Goal: Information Seeking & Learning: Learn about a topic

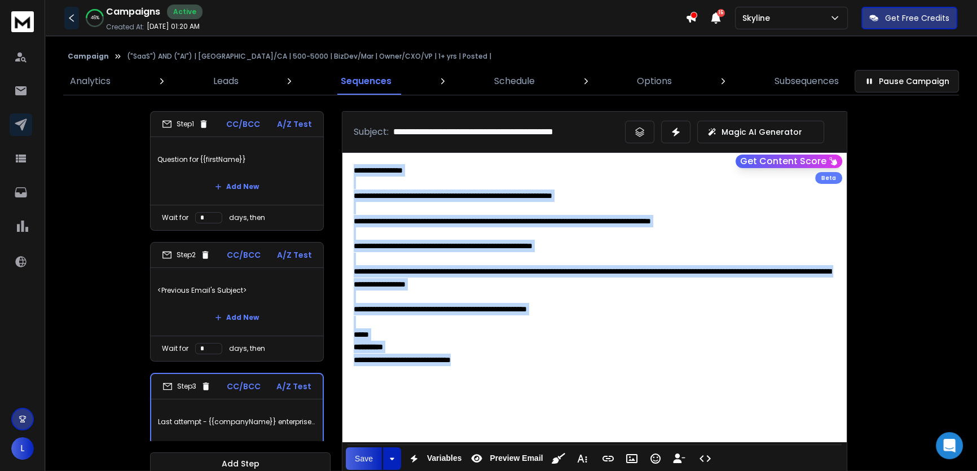
click at [75, 11] on button at bounding box center [71, 18] width 15 height 23
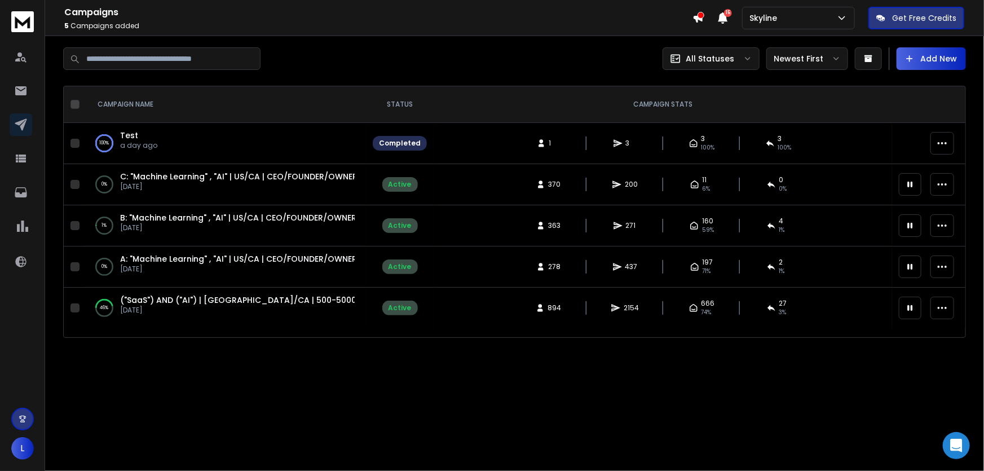
click at [329, 189] on p "[DATE]" at bounding box center [237, 186] width 235 height 9
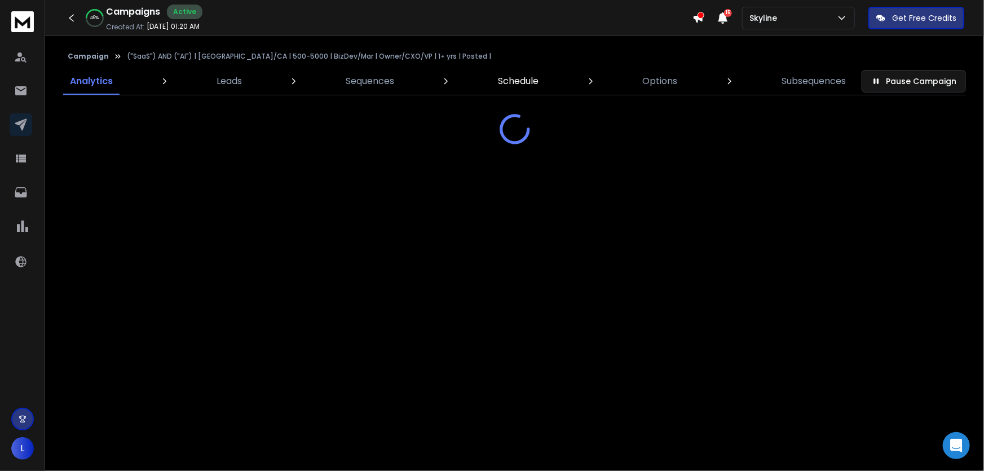
click at [516, 77] on p "Schedule" at bounding box center [519, 81] width 41 height 14
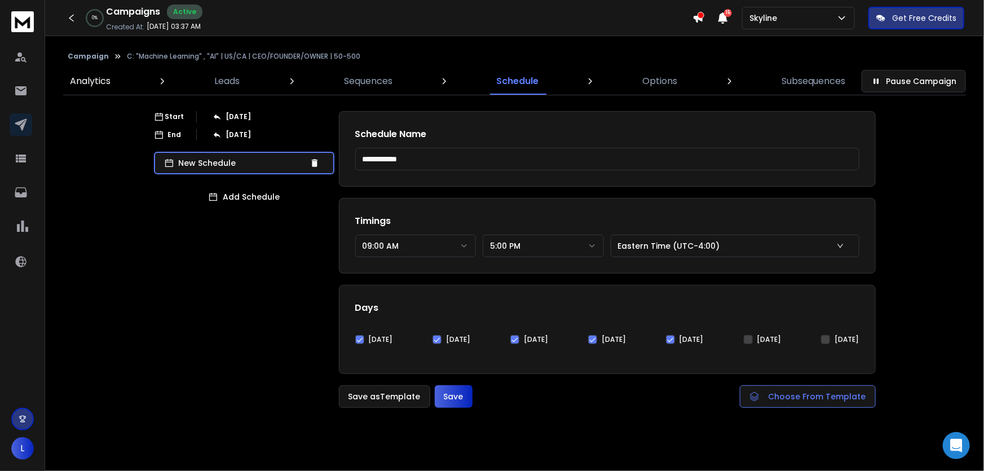
click at [105, 85] on p "Analytics" at bounding box center [90, 81] width 41 height 14
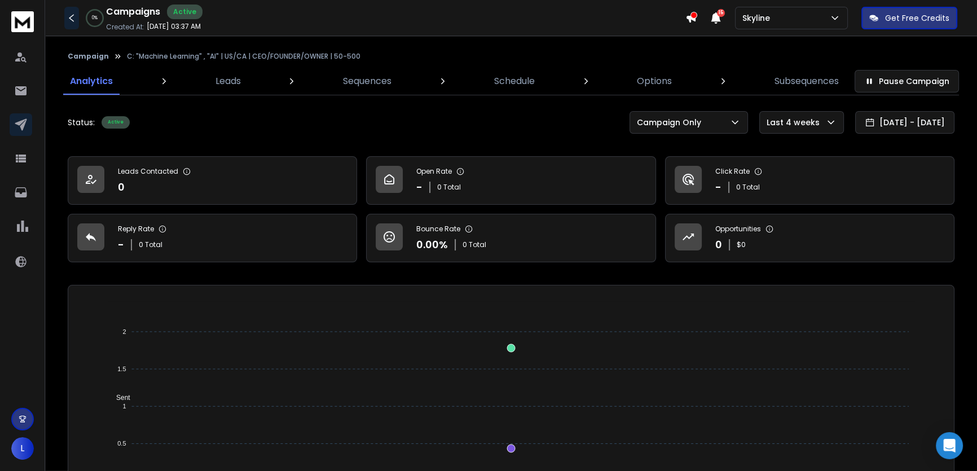
click at [76, 19] on icon at bounding box center [72, 18] width 10 height 10
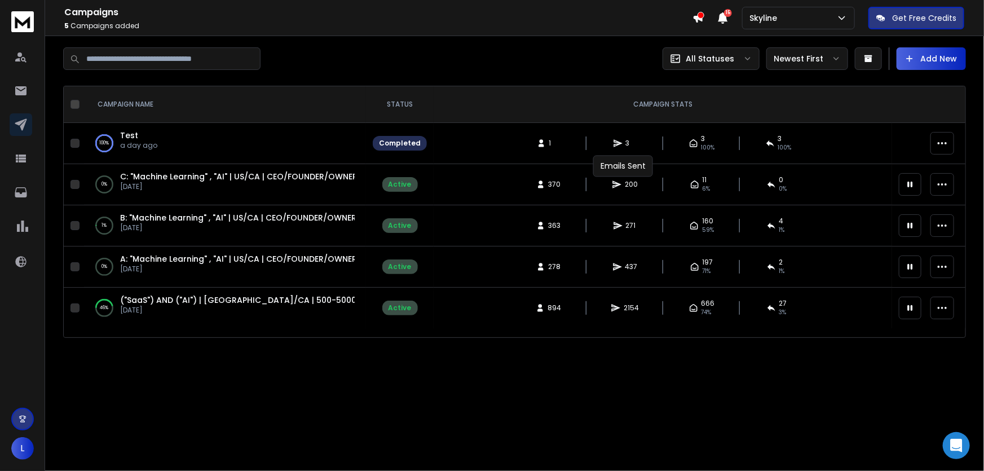
click at [621, 181] on div "200" at bounding box center [625, 184] width 34 height 10
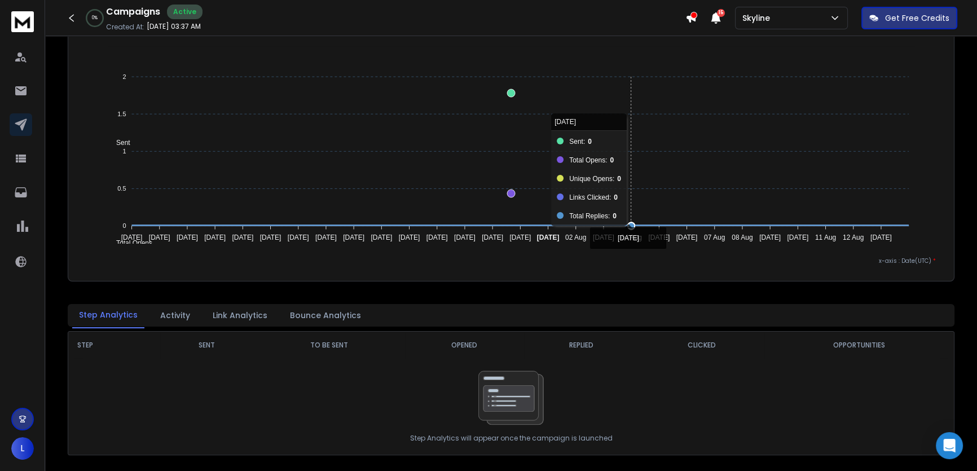
scroll to position [256, 0]
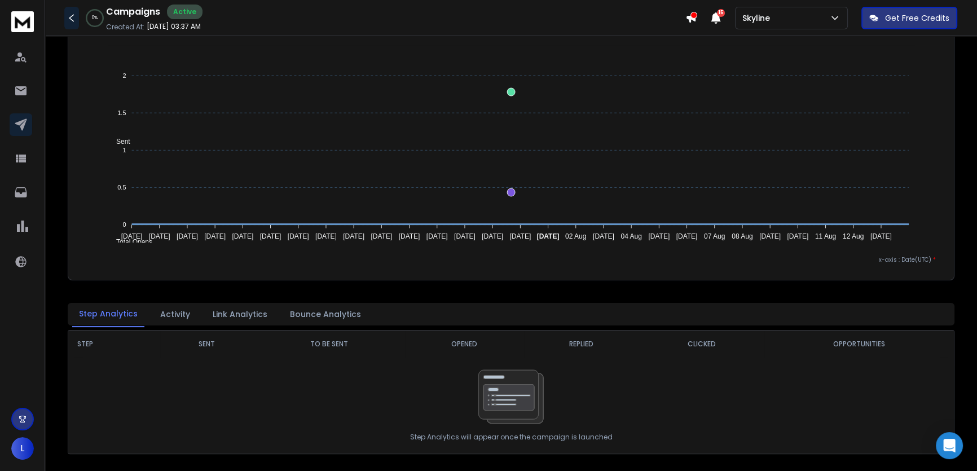
click at [73, 13] on icon at bounding box center [72, 18] width 10 height 10
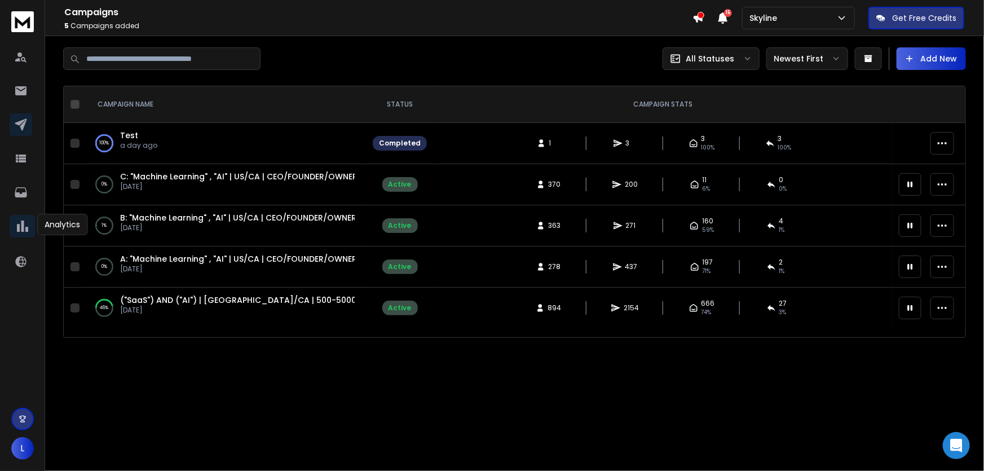
click at [21, 224] on icon at bounding box center [22, 226] width 11 height 11
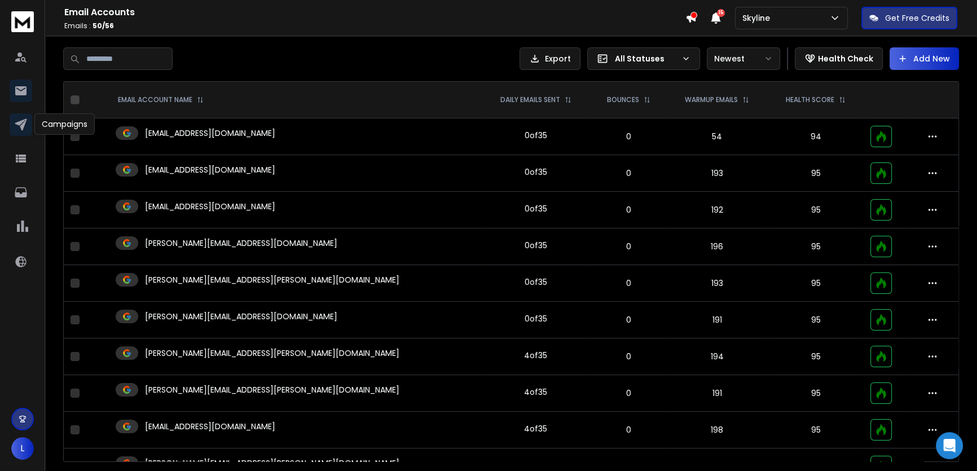
click at [24, 131] on link at bounding box center [21, 124] width 23 height 23
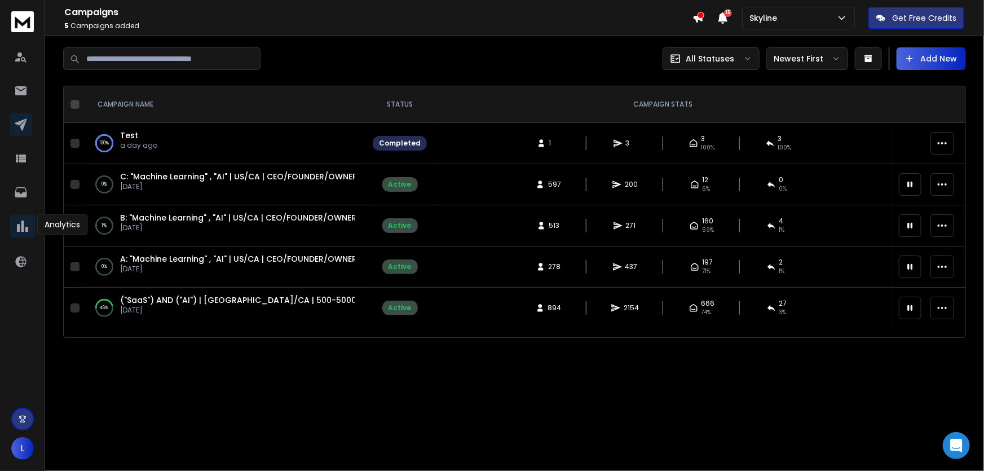
click at [22, 221] on icon at bounding box center [22, 226] width 11 height 11
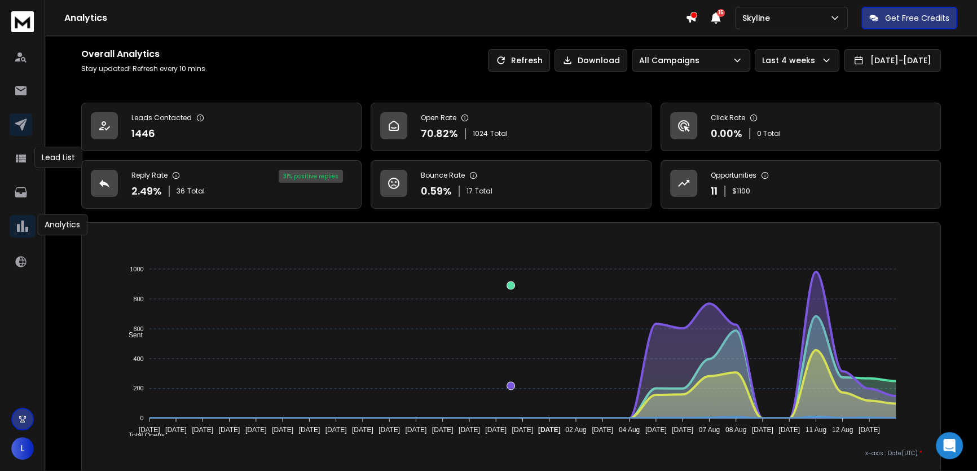
click at [20, 124] on icon at bounding box center [21, 125] width 14 height 14
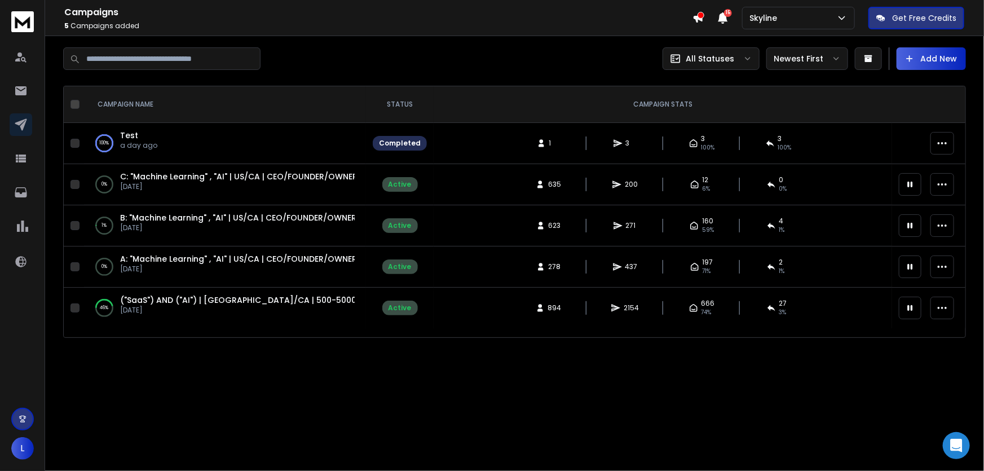
click at [186, 302] on span "("SaaS") AND ("AI") | [GEOGRAPHIC_DATA]/CA | 500-5000 | BizDev/Mar | Owner/CXO/…" at bounding box center [334, 299] width 428 height 11
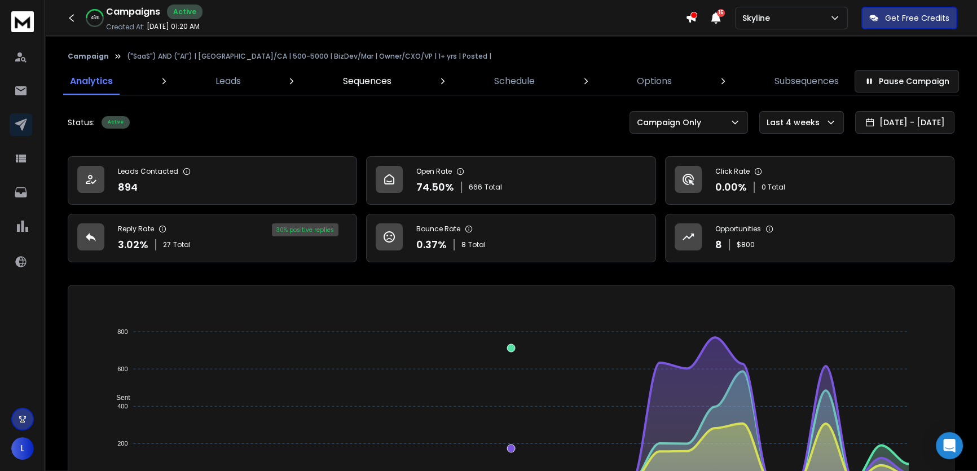
click at [366, 89] on link "Sequences" at bounding box center [367, 81] width 62 height 27
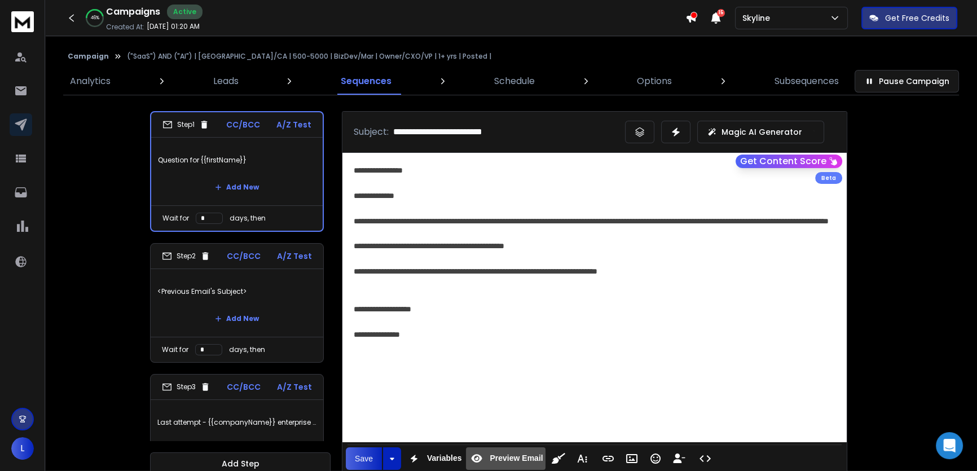
click at [513, 459] on span "Preview Email" at bounding box center [516, 458] width 58 height 10
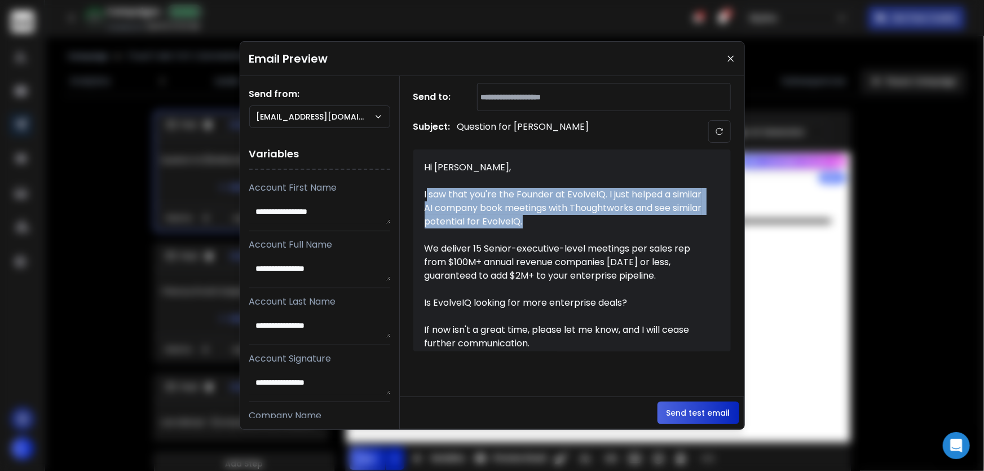
drag, startPoint x: 429, startPoint y: 193, endPoint x: 586, endPoint y: 220, distance: 159.6
click at [586, 220] on div "Hi Jorge, I saw that you're the Founder at EvolveIQ. I just helped a similar AI…" at bounding box center [566, 255] width 282 height 189
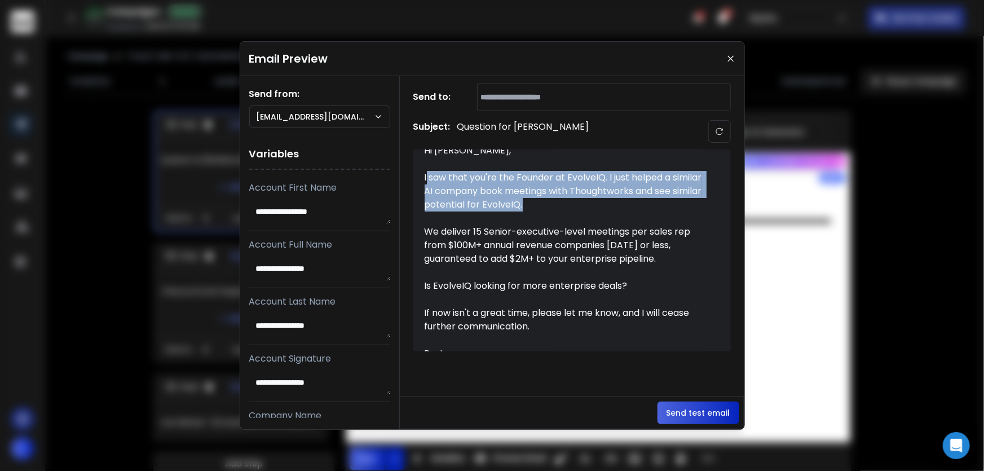
scroll to position [51, 0]
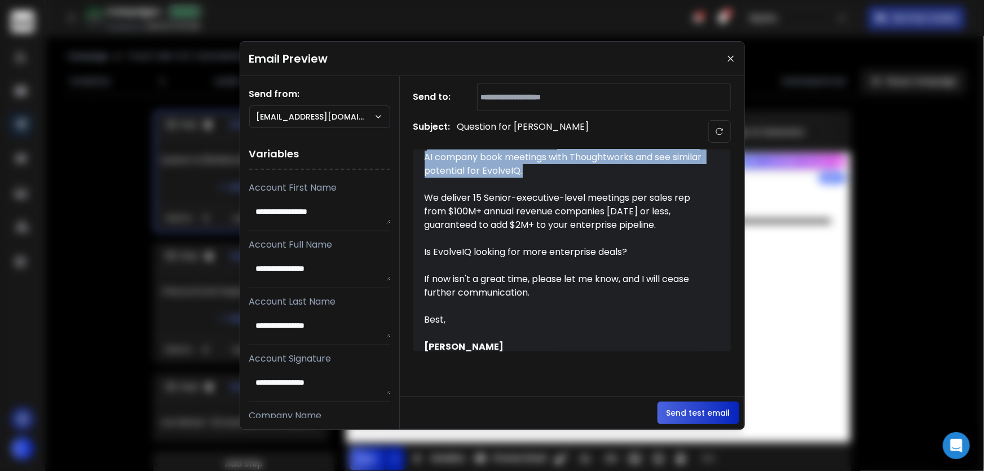
drag, startPoint x: 430, startPoint y: 197, endPoint x: 667, endPoint y: 227, distance: 239.4
click at [667, 227] on div "Hi Jorge, I saw that you're the Founder at EvolveIQ. I just helped a similar AI…" at bounding box center [566, 204] width 282 height 189
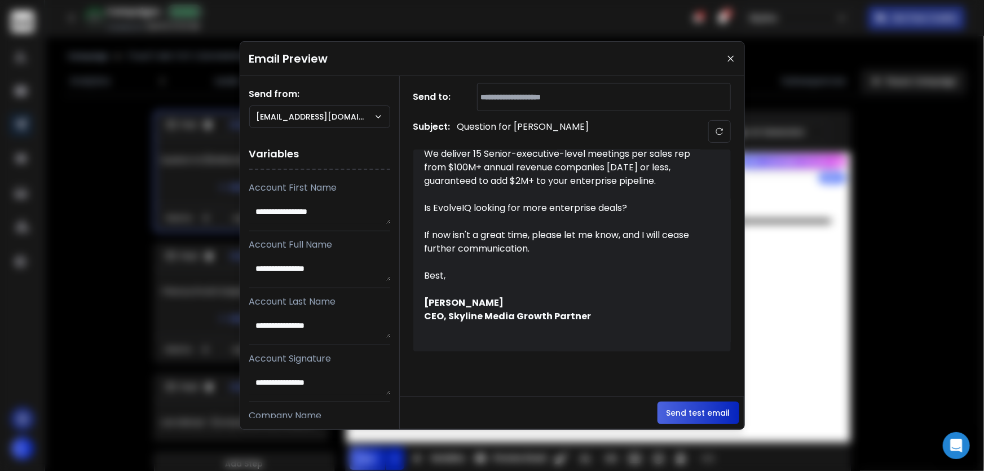
scroll to position [102, 0]
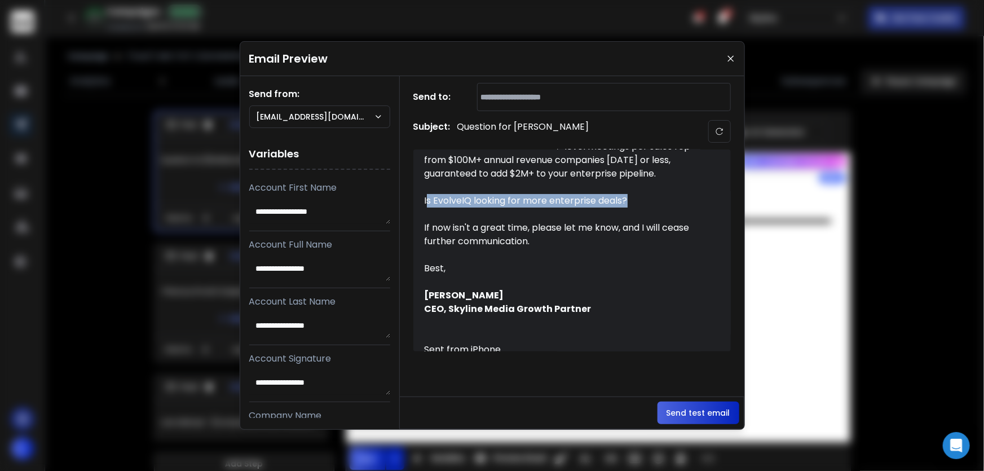
drag, startPoint x: 429, startPoint y: 202, endPoint x: 665, endPoint y: 201, distance: 236.9
click at [665, 201] on div "Hi Jorge, I saw that you're the Founder at EvolveIQ. I just helped a similar AI…" at bounding box center [566, 153] width 282 height 189
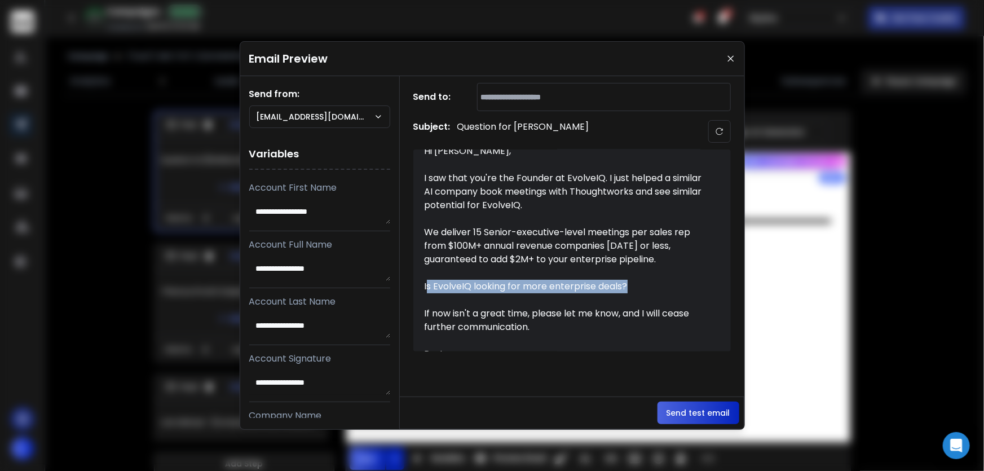
scroll to position [0, 0]
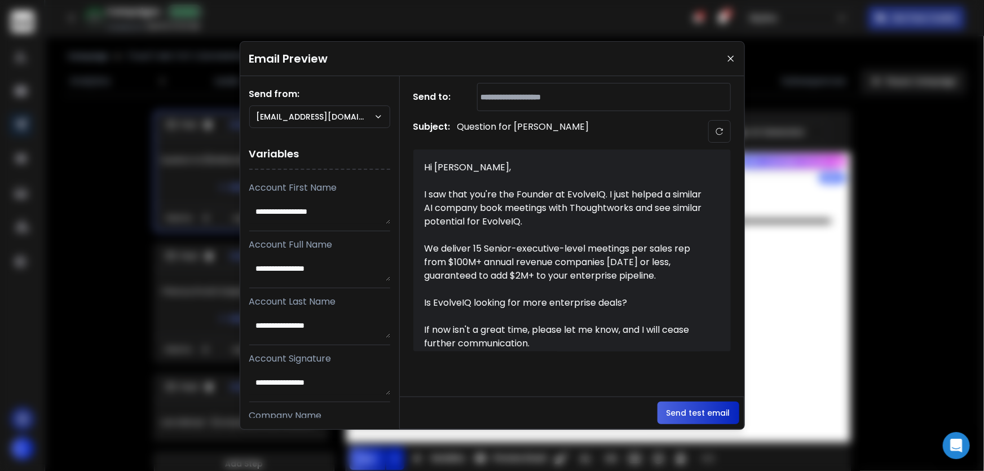
click at [732, 59] on icon at bounding box center [730, 58] width 9 height 9
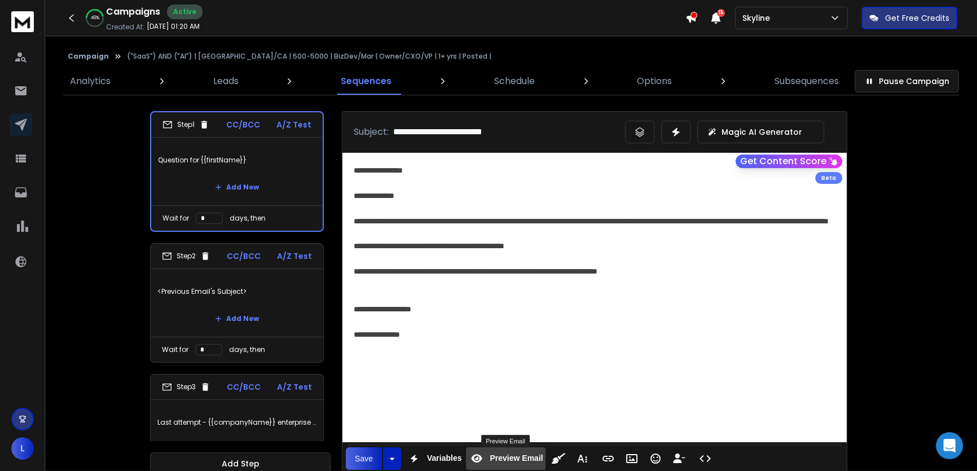
click at [530, 453] on span "Preview Email" at bounding box center [516, 458] width 58 height 10
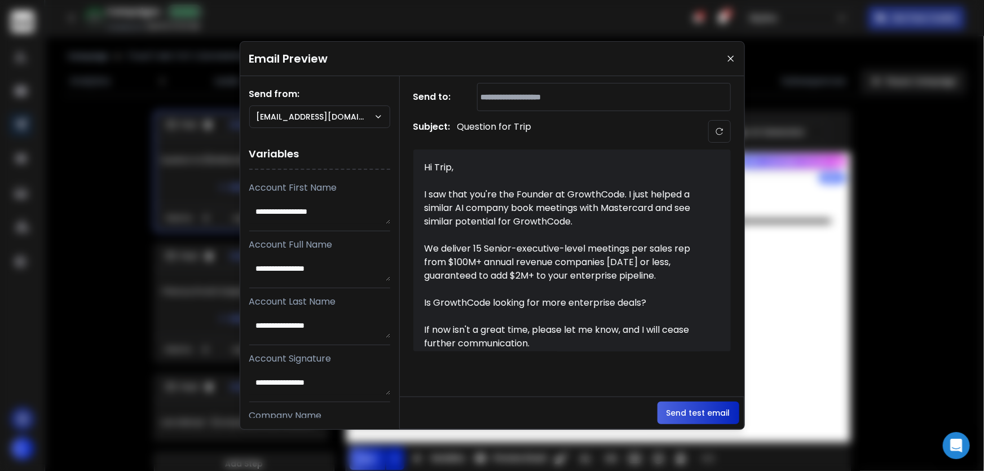
click at [730, 61] on icon at bounding box center [730, 58] width 9 height 9
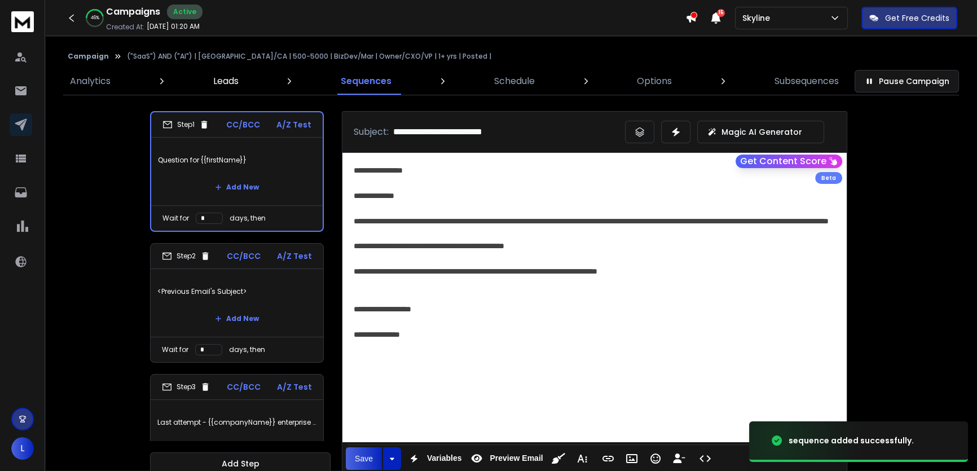
click at [231, 86] on p "Leads" at bounding box center [225, 81] width 25 height 14
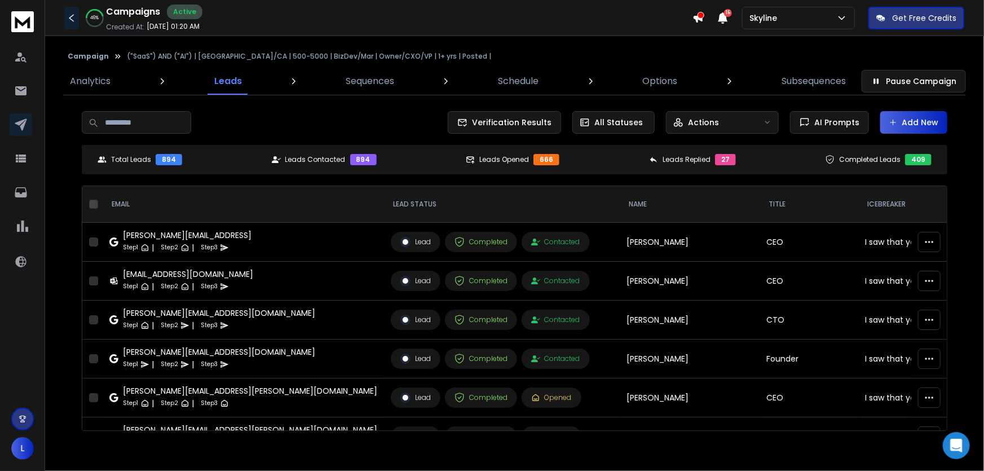
click at [72, 16] on icon at bounding box center [72, 18] width 10 height 10
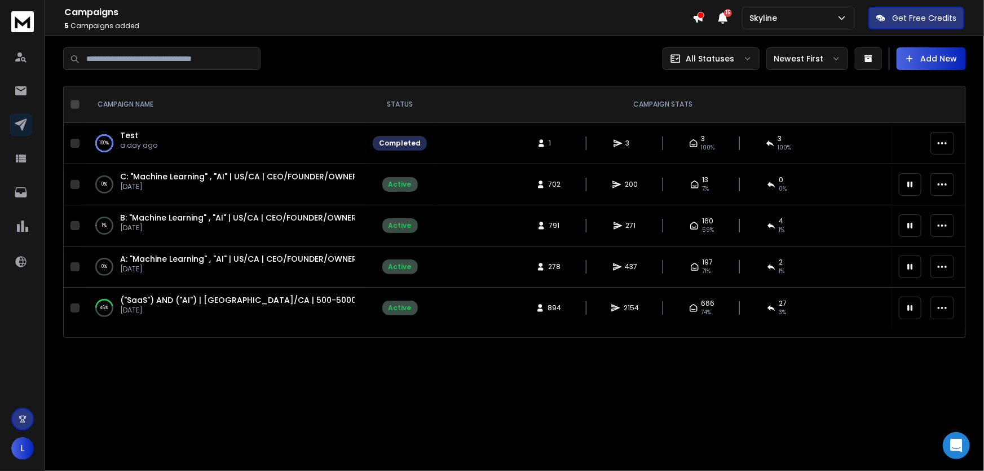
click at [175, 257] on span "A: "Machine Learning" , "AI" | US/CA | CEO/FOUNDER/OWNER | 50-500" at bounding box center [257, 258] width 274 height 11
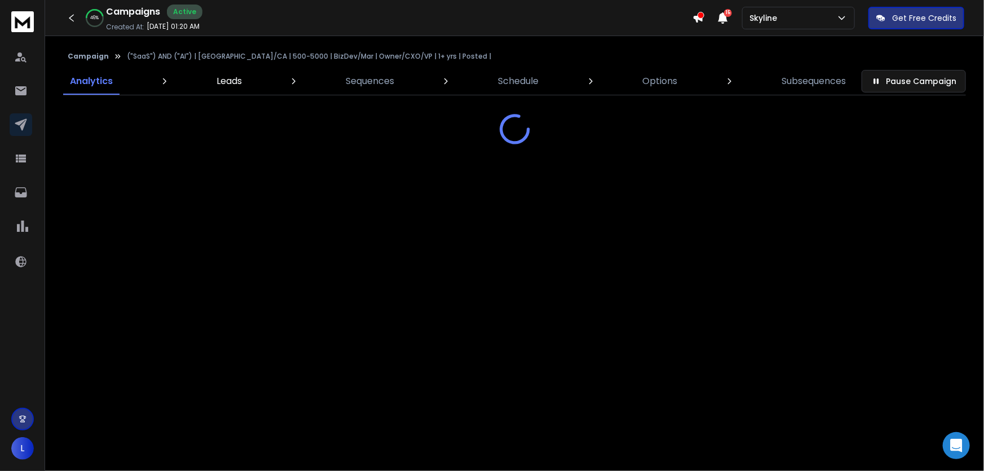
click at [223, 86] on p "Leads" at bounding box center [229, 81] width 25 height 14
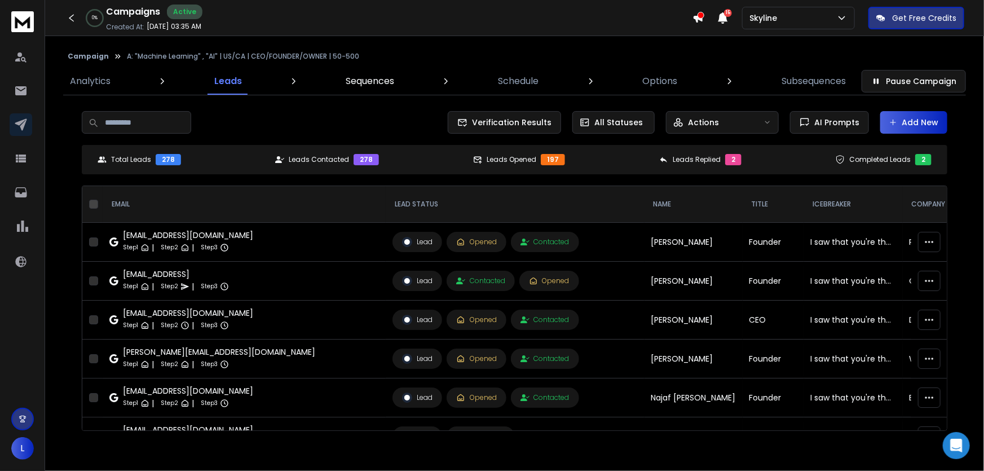
click at [381, 84] on p "Sequences" at bounding box center [370, 81] width 48 height 14
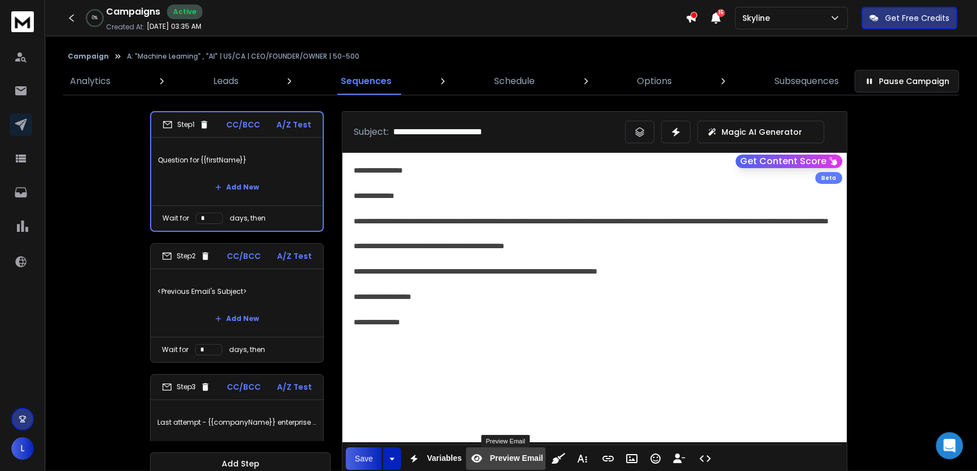
click at [501, 453] on span "Preview Email" at bounding box center [516, 458] width 58 height 10
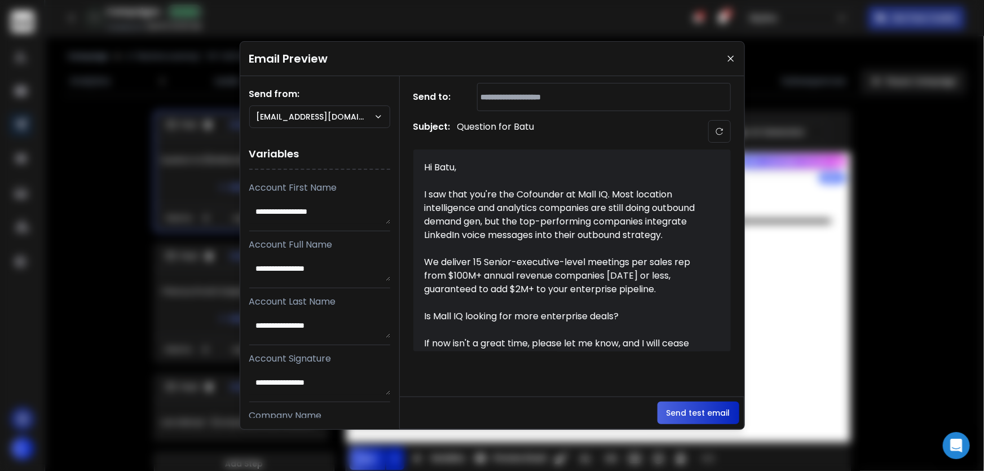
click at [728, 55] on icon at bounding box center [730, 58] width 9 height 9
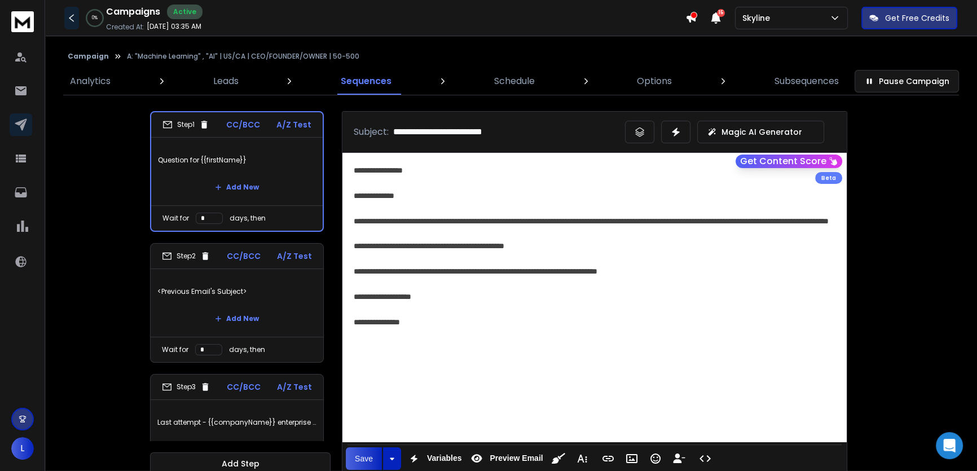
click at [72, 15] on icon at bounding box center [72, 18] width 10 height 10
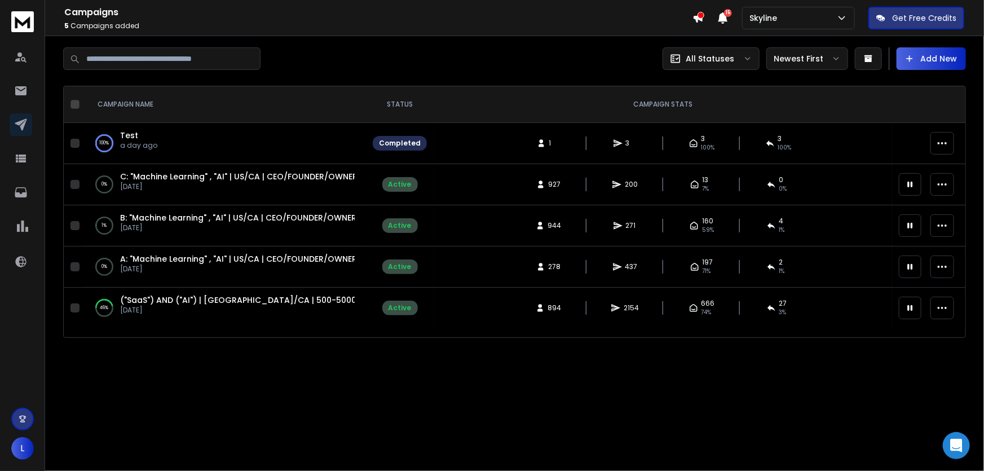
click at [205, 298] on span "("SaaS") AND ("AI") | [GEOGRAPHIC_DATA]/CA | 500-5000 | BizDev/Mar | Owner/CXO/…" at bounding box center [334, 299] width 428 height 11
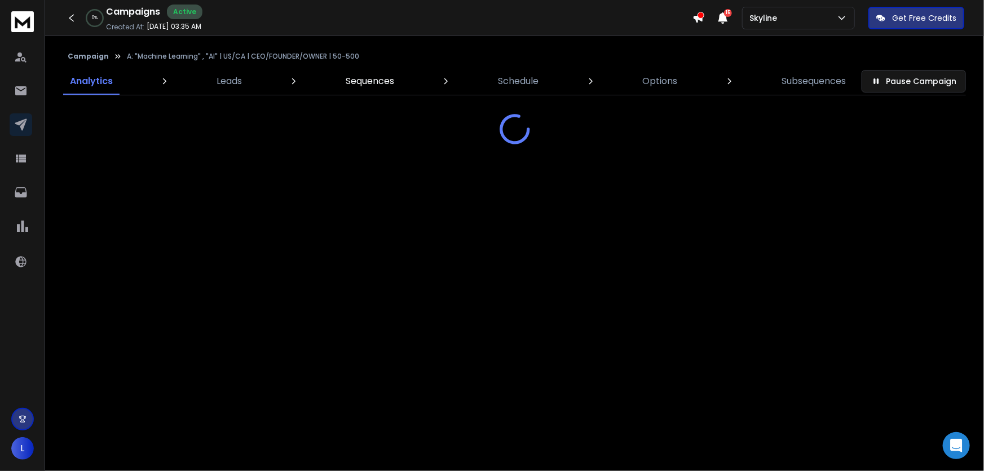
click at [361, 85] on p "Sequences" at bounding box center [370, 81] width 48 height 14
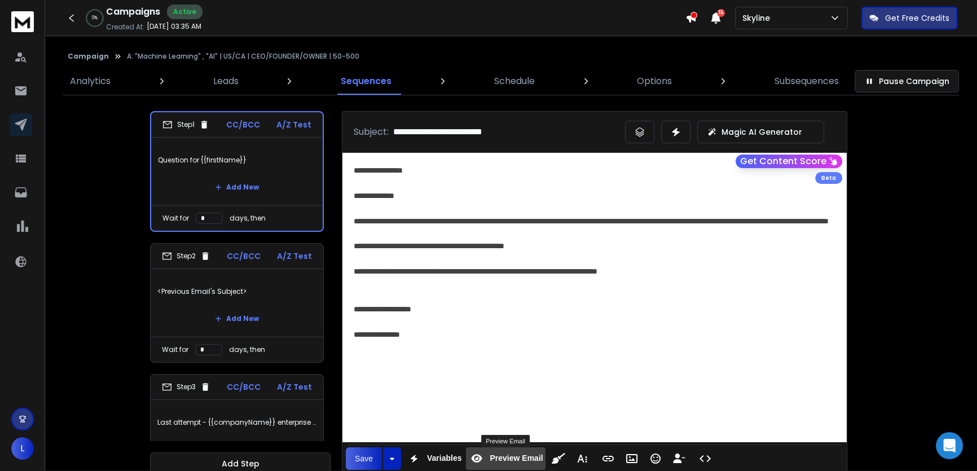
click at [503, 458] on span "Preview Email" at bounding box center [516, 458] width 58 height 10
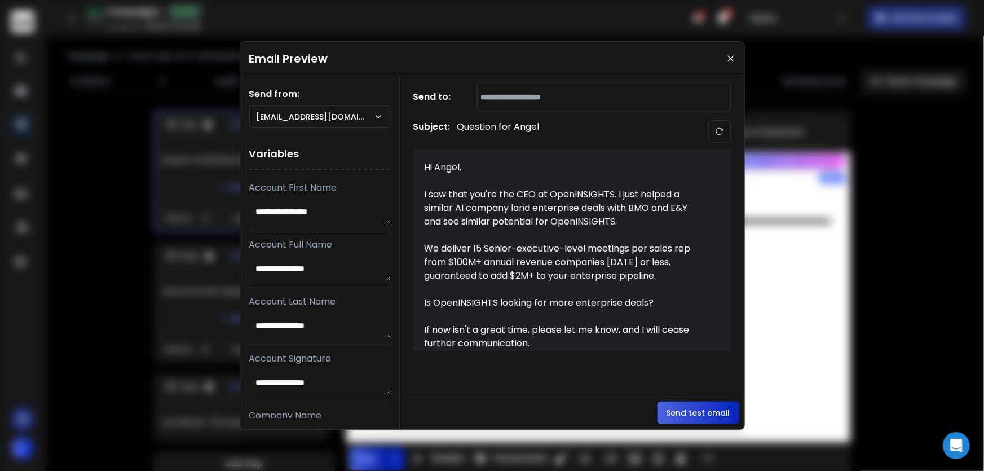
click at [731, 53] on div "Email Preview" at bounding box center [492, 59] width 504 height 34
click at [735, 56] on div "Email Preview" at bounding box center [492, 59] width 504 height 34
click at [730, 56] on icon at bounding box center [730, 58] width 9 height 9
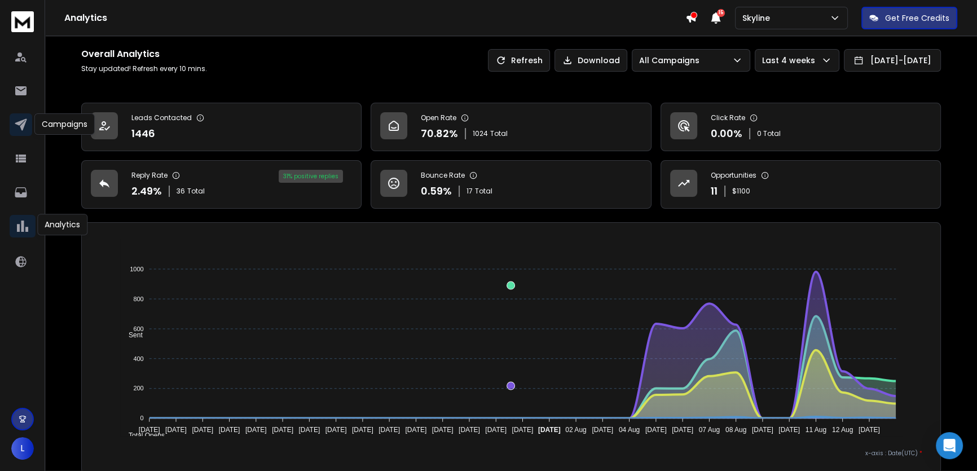
click at [30, 122] on link at bounding box center [21, 124] width 23 height 23
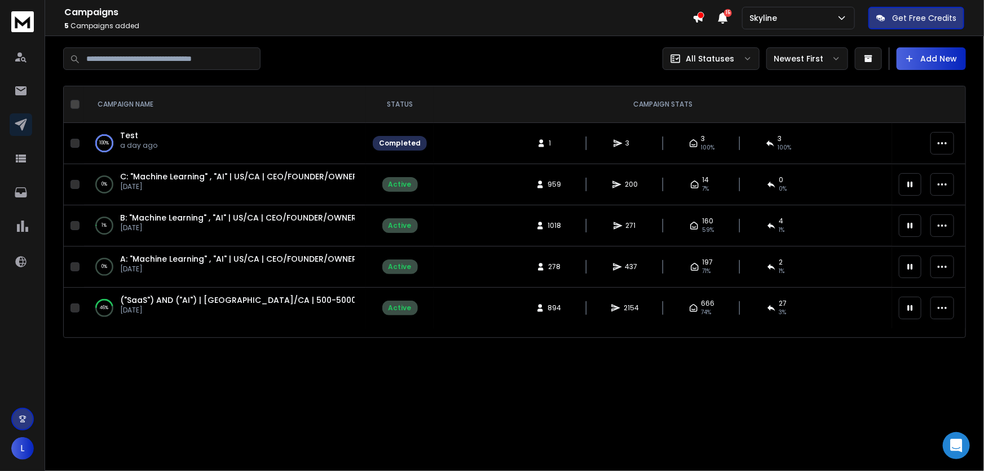
click at [200, 179] on span "C: "Machine Learning" , "AI" | US/CA | CEO/FOUNDER/OWNER | 50-500" at bounding box center [257, 176] width 274 height 11
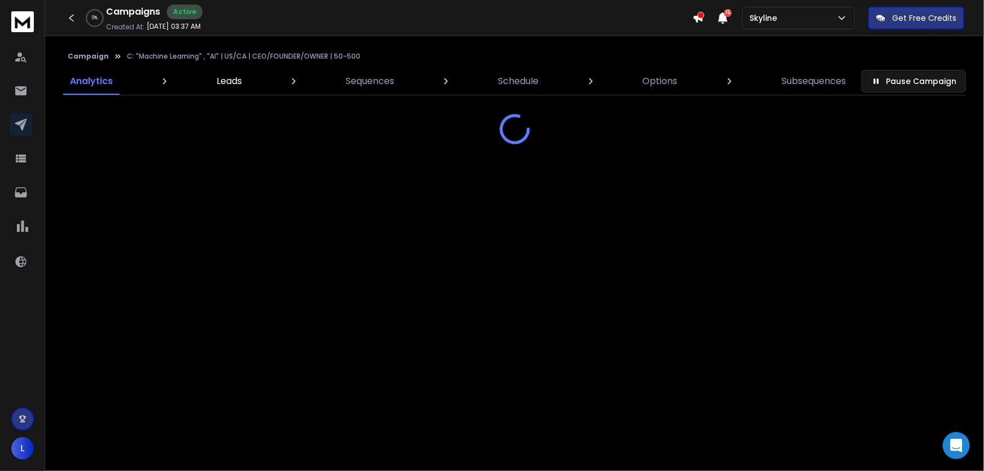
click at [224, 84] on p "Leads" at bounding box center [229, 81] width 25 height 14
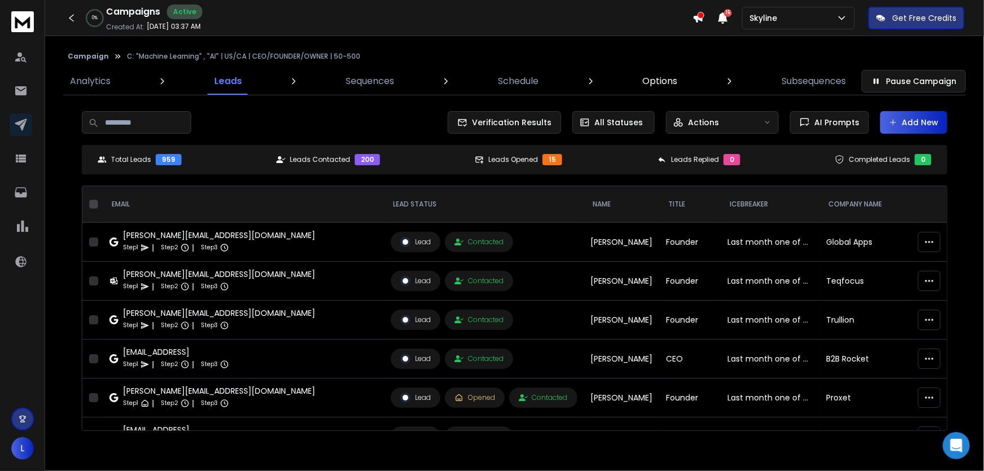
click at [671, 79] on p "Options" at bounding box center [660, 81] width 35 height 14
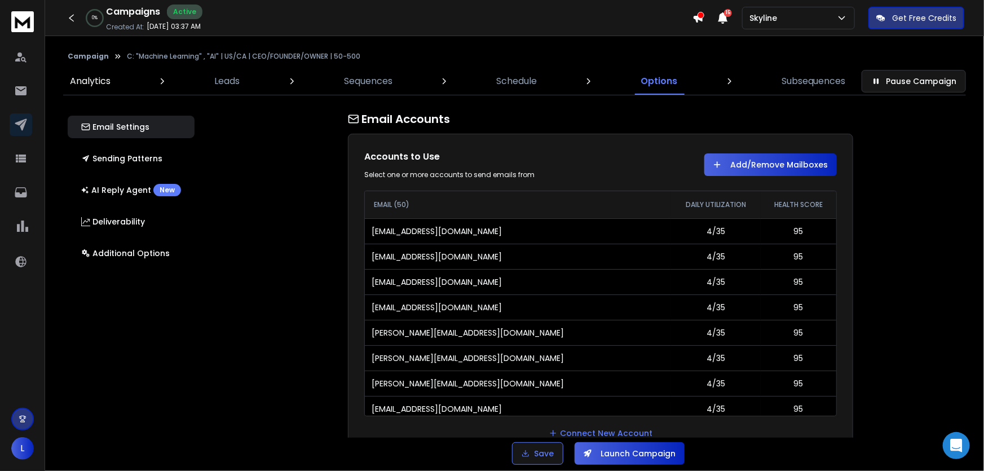
click at [89, 72] on link "Analytics" at bounding box center [90, 81] width 54 height 27
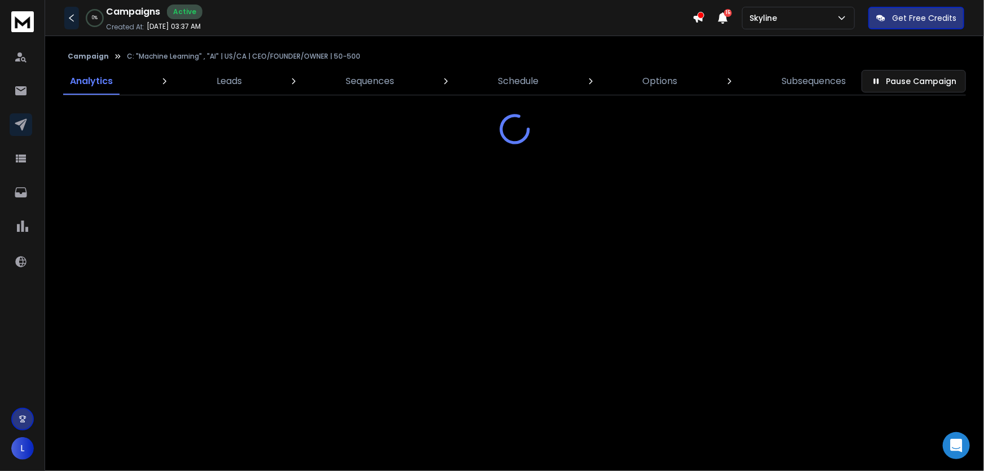
click at [69, 16] on icon at bounding box center [72, 18] width 10 height 10
